Goal: Find specific page/section: Find specific page/section

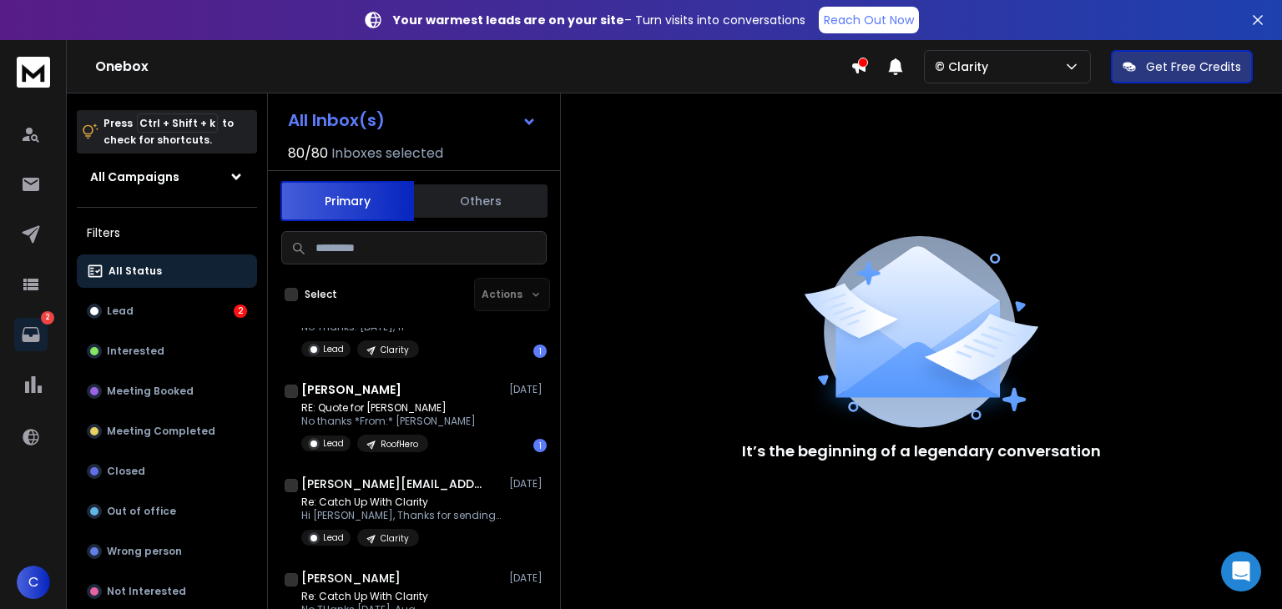
scroll to position [83, 0]
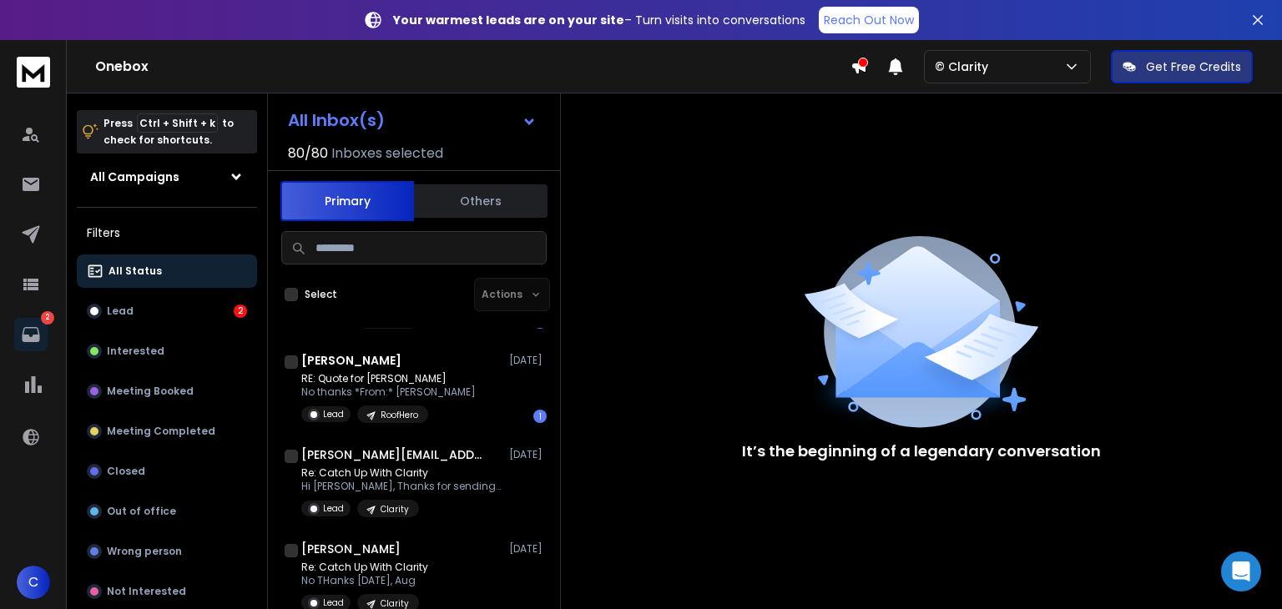
click at [483, 395] on div "RE: Quote for Chris No thanks *From:* Callum Jones Lead RoofHero 1" at bounding box center [423, 397] width 245 height 51
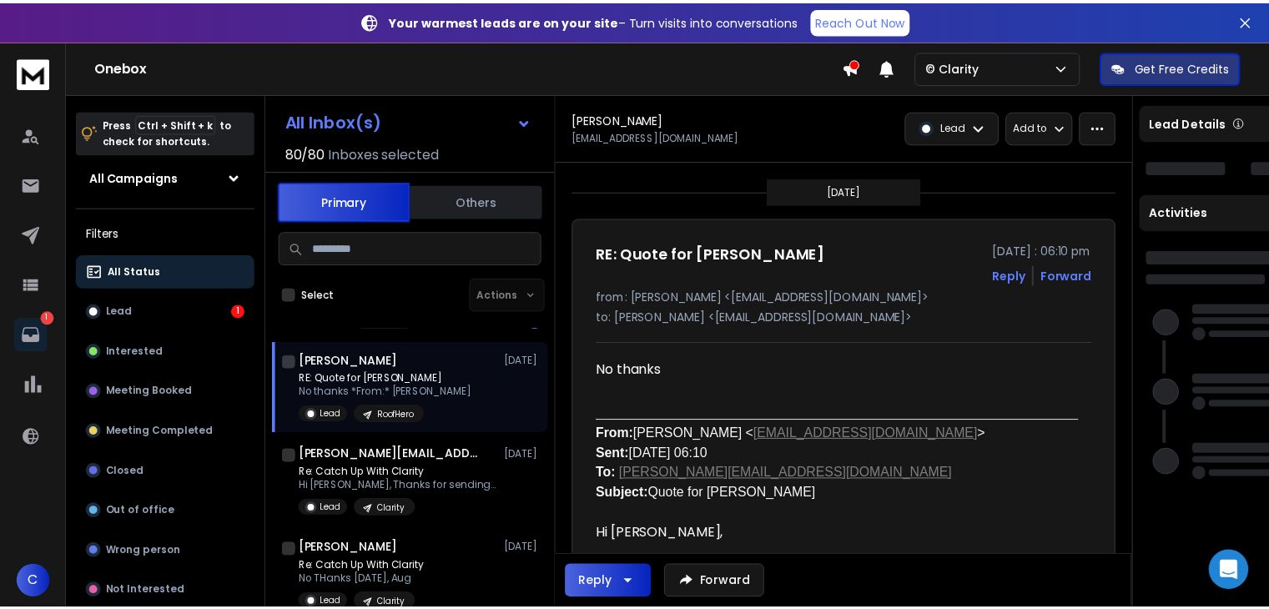
scroll to position [0, 0]
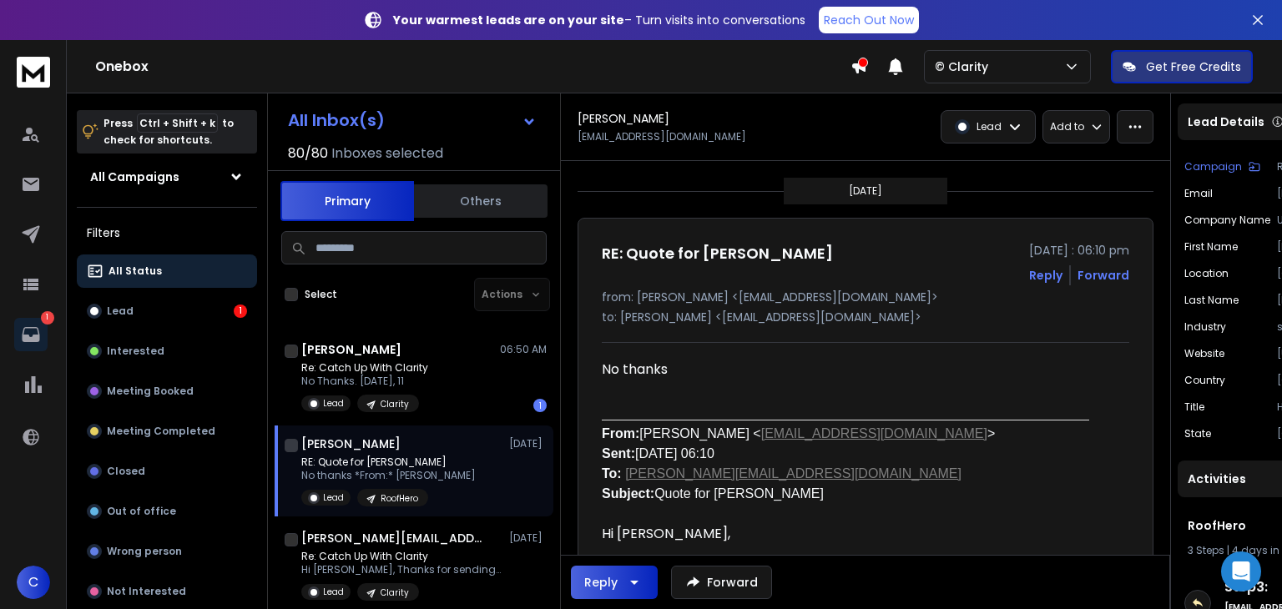
click at [466, 345] on div "Adam Theobald 06:50 AM" at bounding box center [423, 349] width 245 height 17
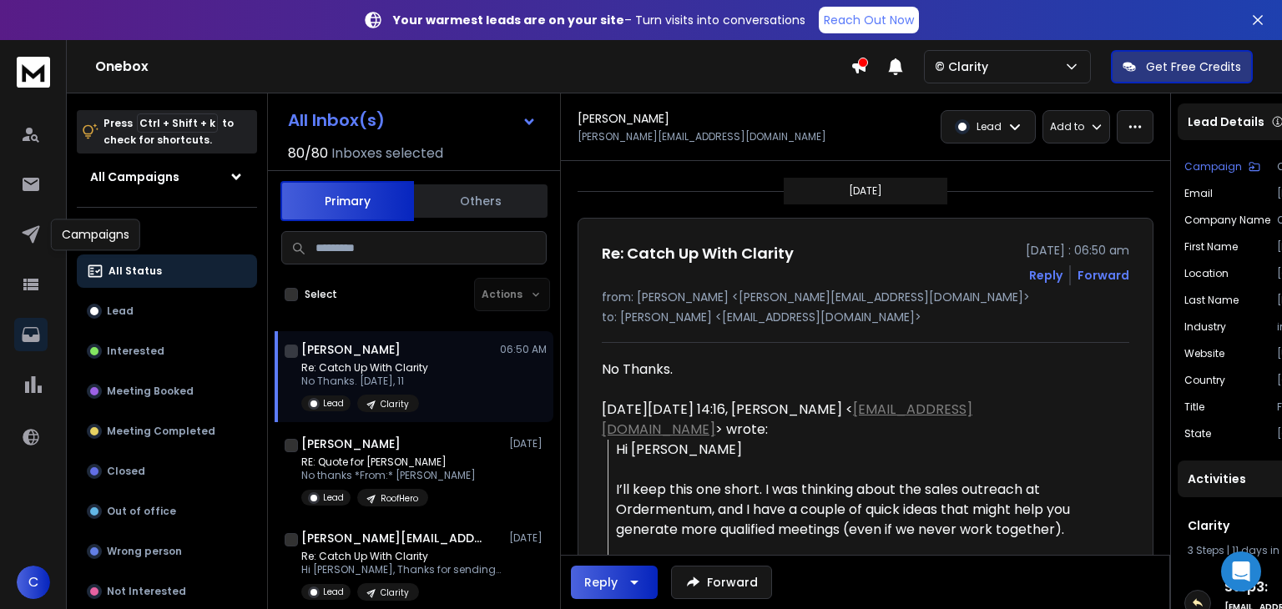
click at [23, 241] on icon at bounding box center [31, 234] width 20 height 20
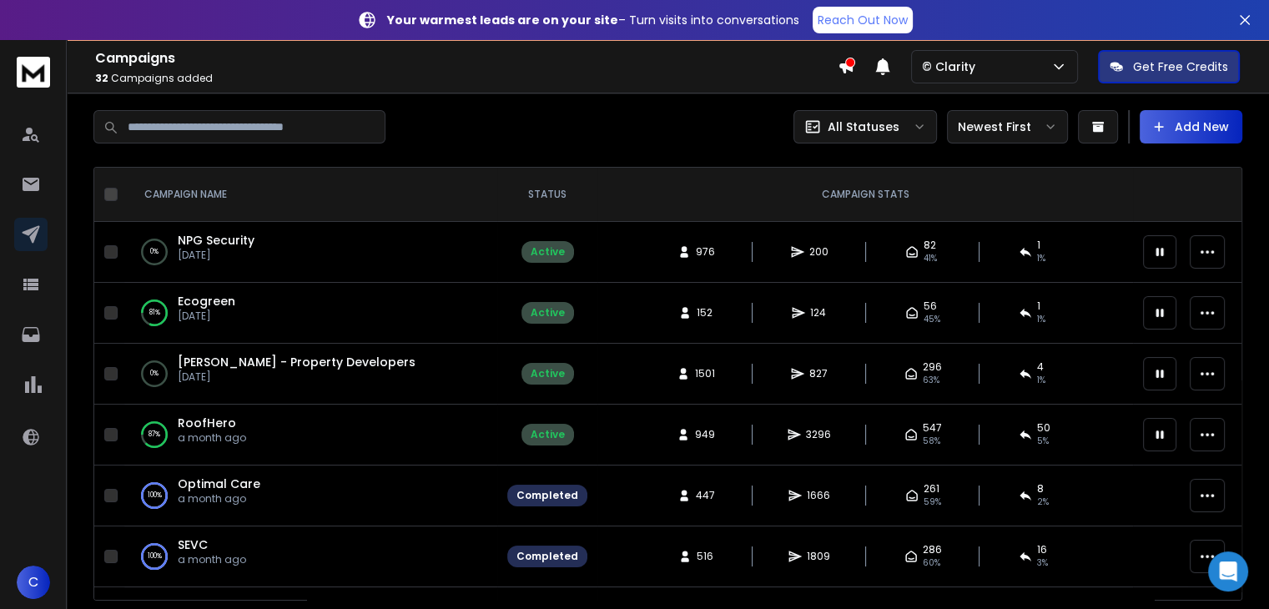
click at [242, 362] on span "[PERSON_NAME] - Property Developers" at bounding box center [297, 362] width 238 height 17
